Goal: Communication & Community: Answer question/provide support

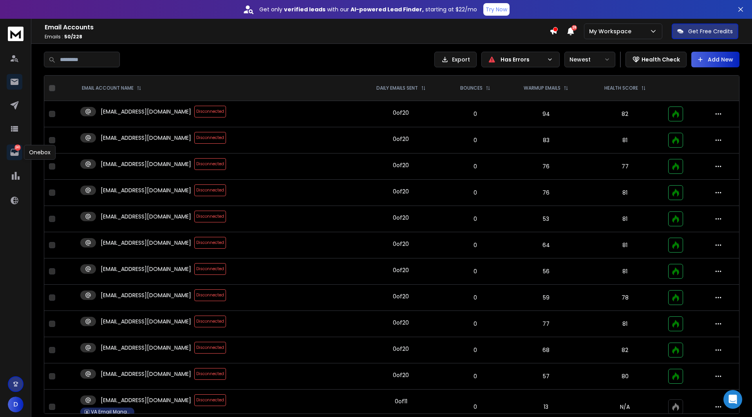
click at [16, 151] on p "241" at bounding box center [17, 148] width 6 height 6
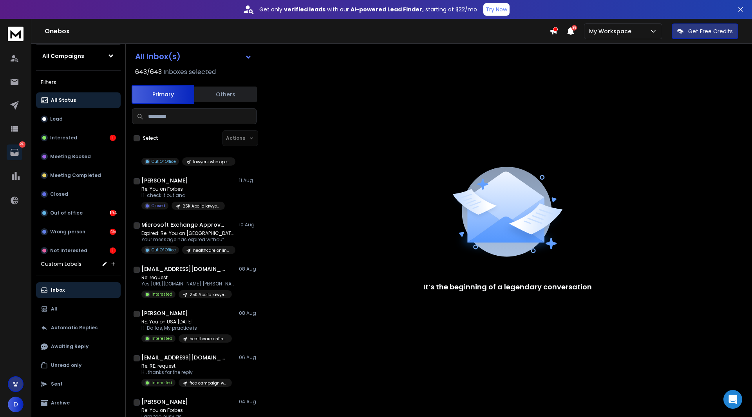
scroll to position [209, 0]
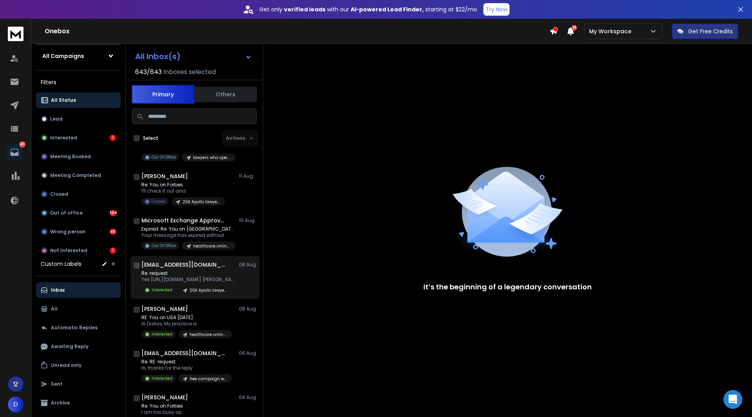
click at [194, 282] on p "Yes [URL][DOMAIN_NAME] [PERSON_NAME] [STREET_ADDRESS][US_STATE]," at bounding box center [188, 280] width 94 height 6
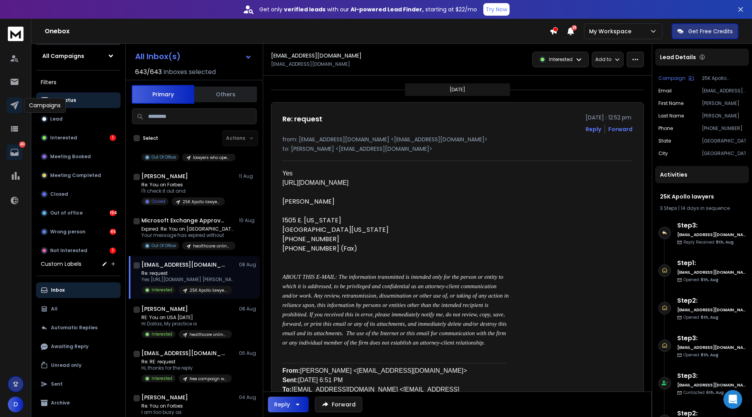
click at [16, 105] on icon at bounding box center [14, 105] width 8 height 8
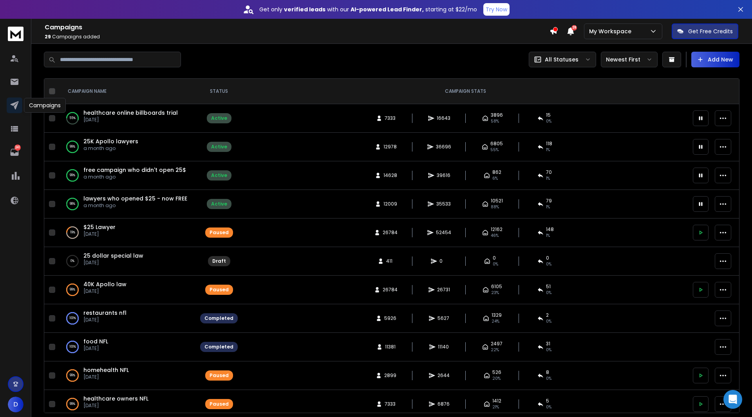
click at [16, 105] on icon at bounding box center [14, 105] width 8 height 8
click at [83, 148] on p "a month ago" at bounding box center [110, 148] width 55 height 6
click at [18, 132] on icon at bounding box center [14, 128] width 9 height 9
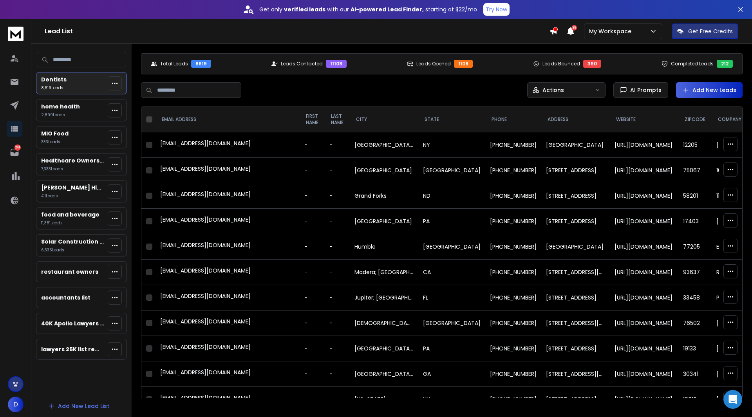
click at [78, 252] on p "6,335 Lead s" at bounding box center [72, 250] width 63 height 6
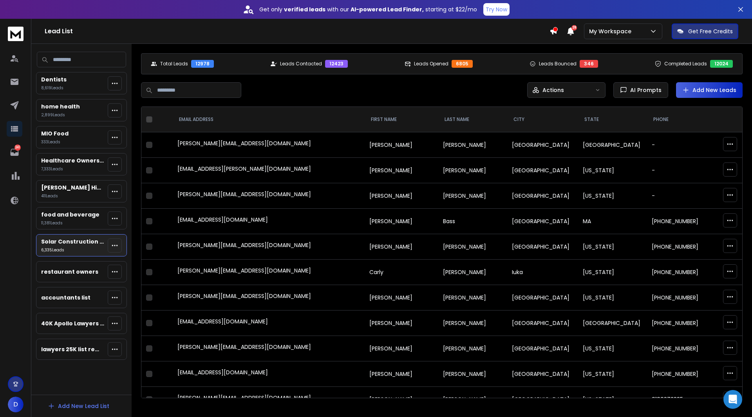
click at [507, 125] on th "city" at bounding box center [542, 119] width 71 height 25
click at [72, 246] on div "Solar Construction 10.5K Cleaned 6,335 Lead s" at bounding box center [72, 245] width 63 height 15
click at [73, 245] on p "Solar Construction 10.5K Cleaned" at bounding box center [72, 242] width 63 height 8
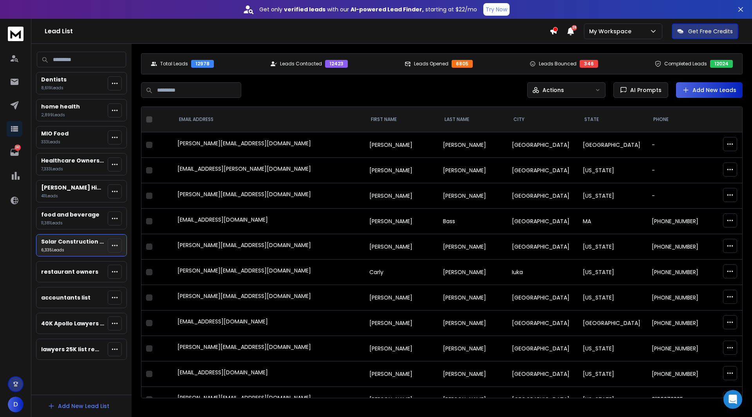
click at [219, 246] on div "brent@geerslaw.com" at bounding box center [268, 246] width 183 height 11
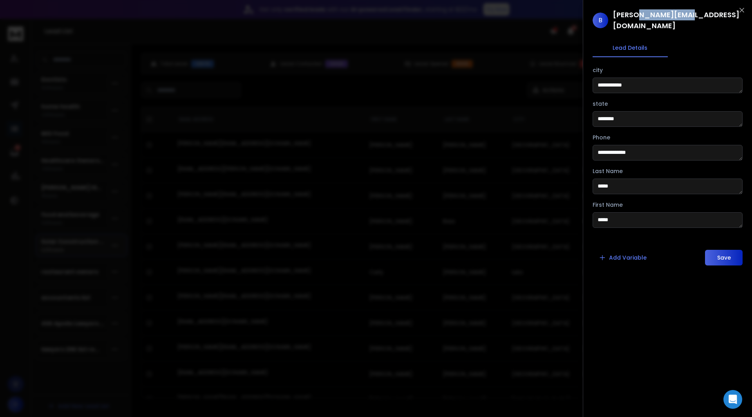
drag, startPoint x: 693, startPoint y: 18, endPoint x: 641, endPoint y: 17, distance: 52.1
click at [641, 17] on div "B brent@geerslaw.com" at bounding box center [668, 20] width 150 height 22
copy h1 "geerslaw.com"
click at [434, 139] on div at bounding box center [376, 208] width 752 height 417
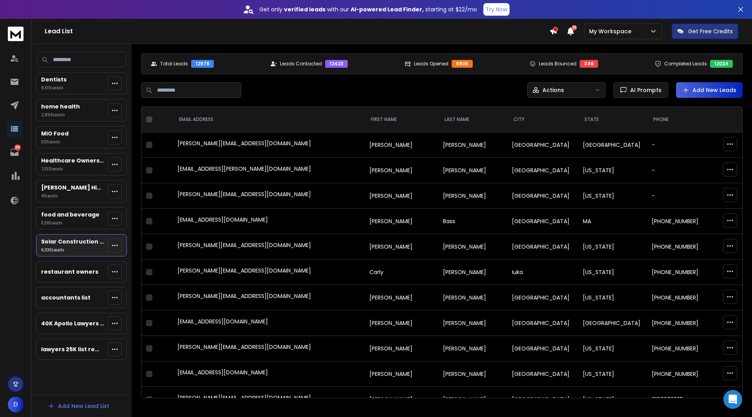
click at [72, 217] on p "food and beverage" at bounding box center [70, 215] width 58 height 8
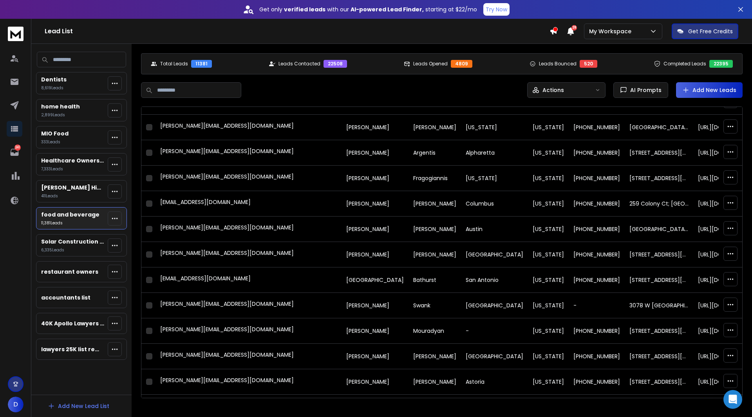
scroll to position [299, 0]
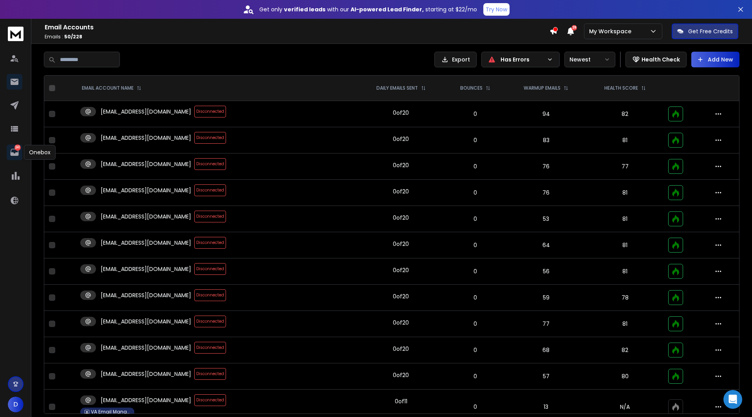
click at [13, 148] on icon at bounding box center [14, 152] width 9 height 9
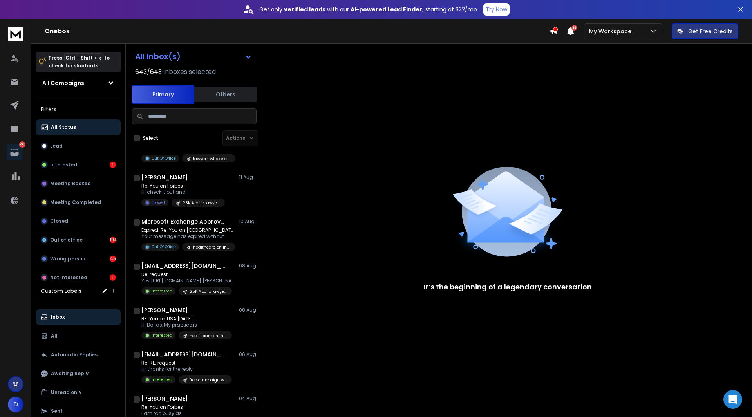
scroll to position [217, 0]
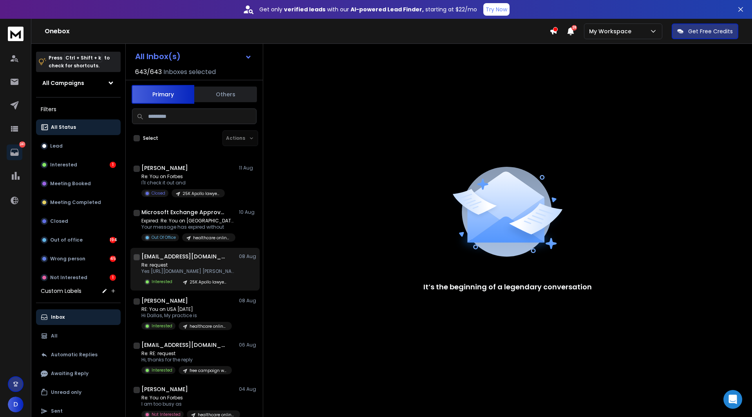
click at [189, 259] on h1 "[EMAIL_ADDRESS][DOMAIN_NAME]" at bounding box center [184, 257] width 86 height 8
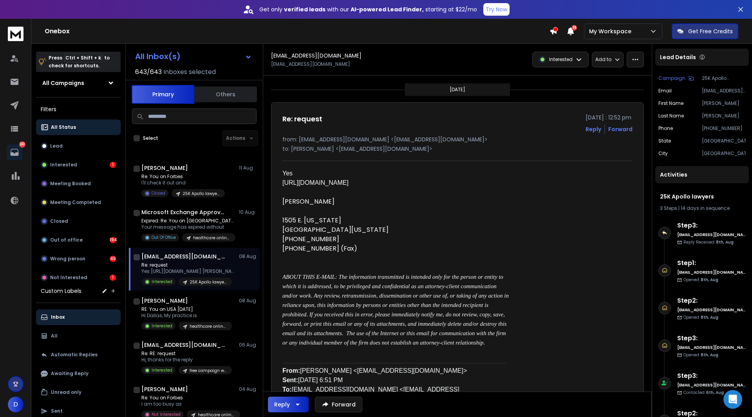
click at [286, 402] on div "Reply" at bounding box center [282, 405] width 16 height 8
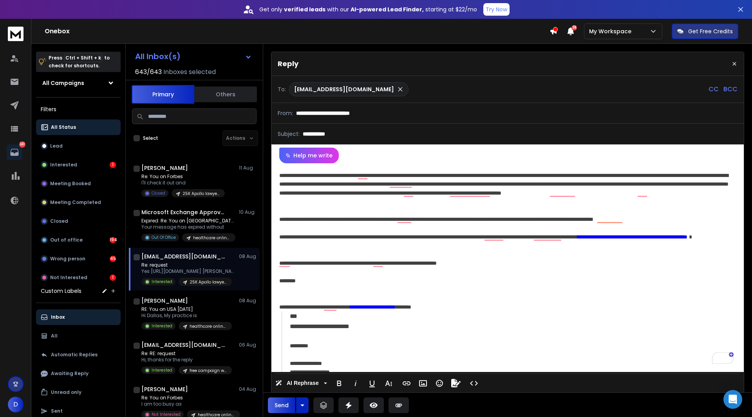
click at [532, 183] on div "**********" at bounding box center [506, 188] width 454 height 35
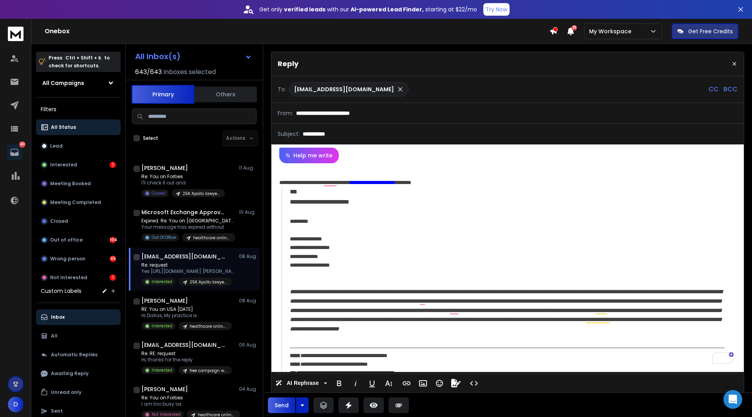
scroll to position [0, 0]
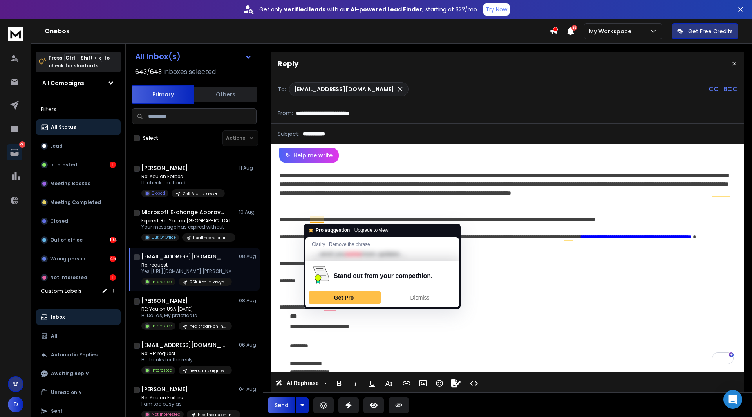
click at [319, 219] on div "**********" at bounding box center [506, 219] width 454 height 9
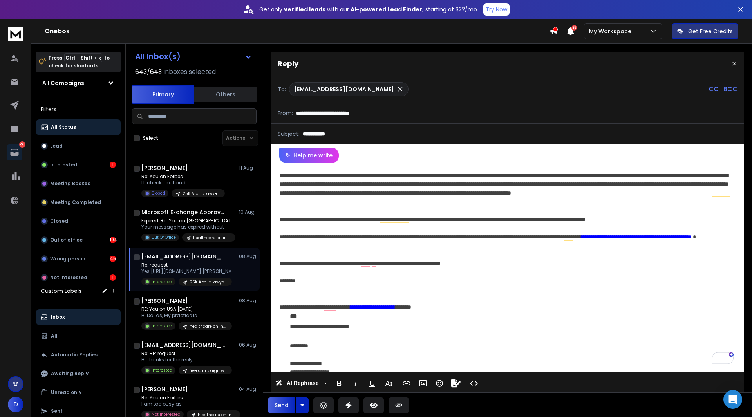
click at [495, 206] on div "To enrich screen reader interactions, please activate Accessibility in Grammarl…" at bounding box center [506, 210] width 454 height 9
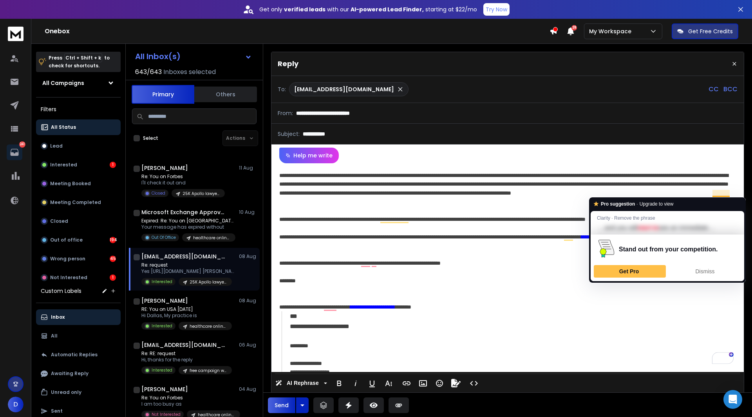
click at [706, 187] on div "**********" at bounding box center [506, 188] width 454 height 35
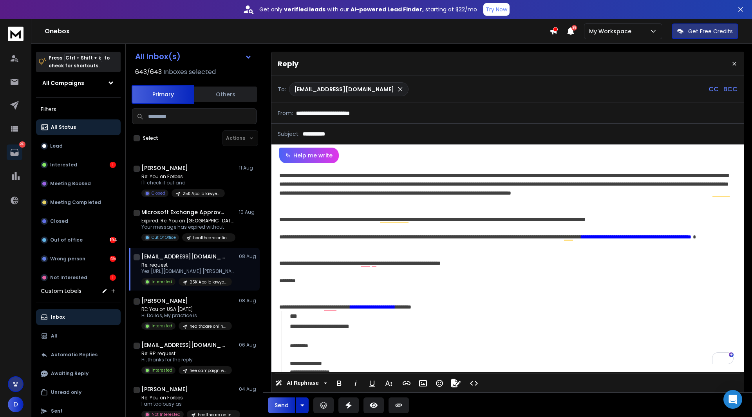
click at [304, 411] on button at bounding box center [302, 406] width 13 height 16
click at [303, 406] on icon "button" at bounding box center [302, 405] width 9 height 9
click at [292, 390] on p "Send Later" at bounding box center [294, 385] width 32 height 11
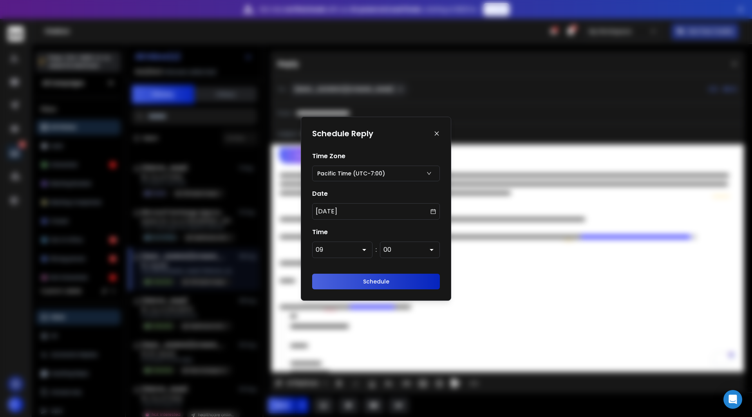
click at [349, 252] on div "09" at bounding box center [342, 250] width 60 height 16
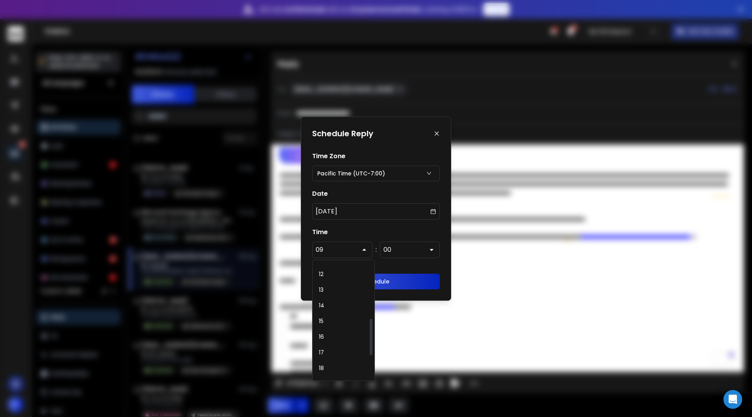
scroll to position [188, 0]
click at [333, 251] on div "09" at bounding box center [342, 250] width 60 height 16
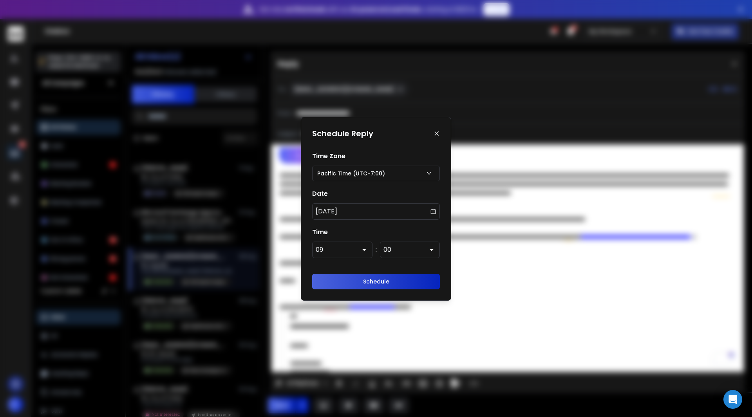
click at [362, 281] on div "Schedule" at bounding box center [376, 282] width 128 height 16
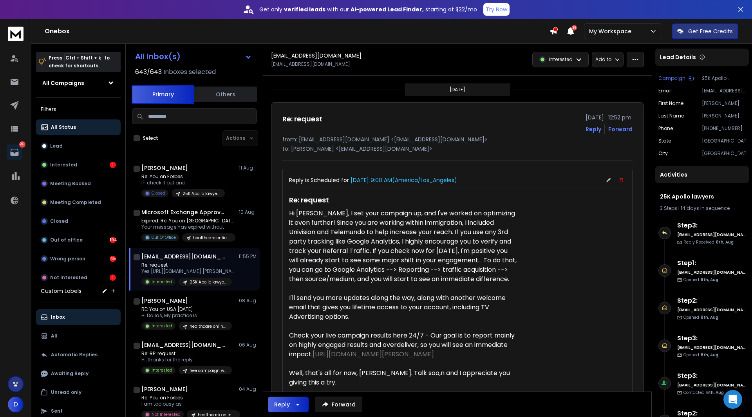
click at [562, 60] on p "Interested" at bounding box center [561, 59] width 24 height 6
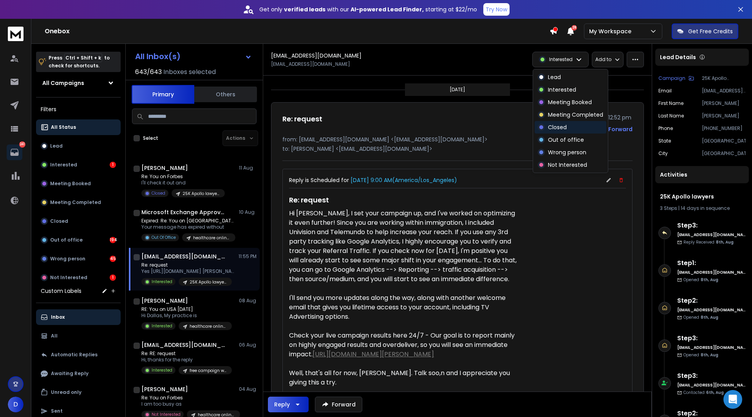
click at [556, 125] on p "Closed" at bounding box center [557, 127] width 19 height 8
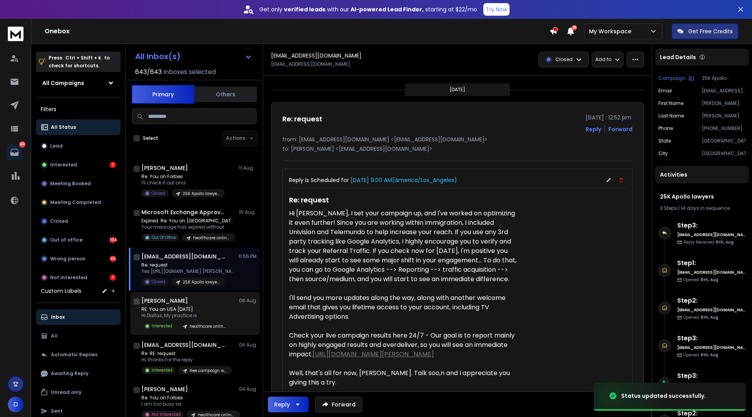
click at [153, 318] on p "Hi Dallas, My practice is" at bounding box center [186, 316] width 90 height 6
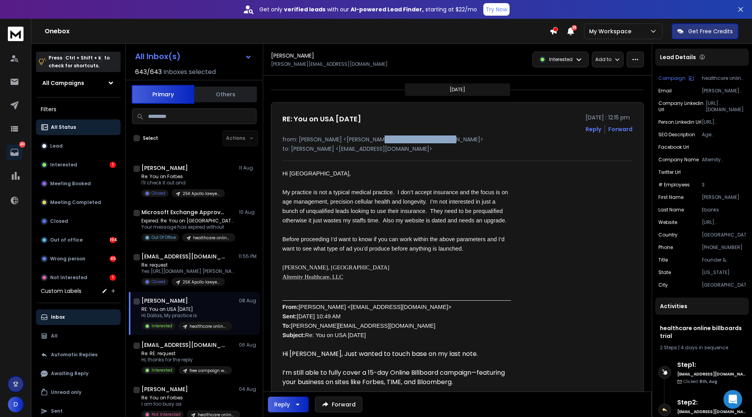
drag, startPoint x: 383, startPoint y: 139, endPoint x: 449, endPoint y: 139, distance: 66.6
click at [449, 139] on p "from: [PERSON_NAME] <[PERSON_NAME][EMAIL_ADDRESS][DOMAIN_NAME]>" at bounding box center [457, 140] width 350 height 8
copy p "[DOMAIN_NAME]"
